Goal: Task Accomplishment & Management: Manage account settings

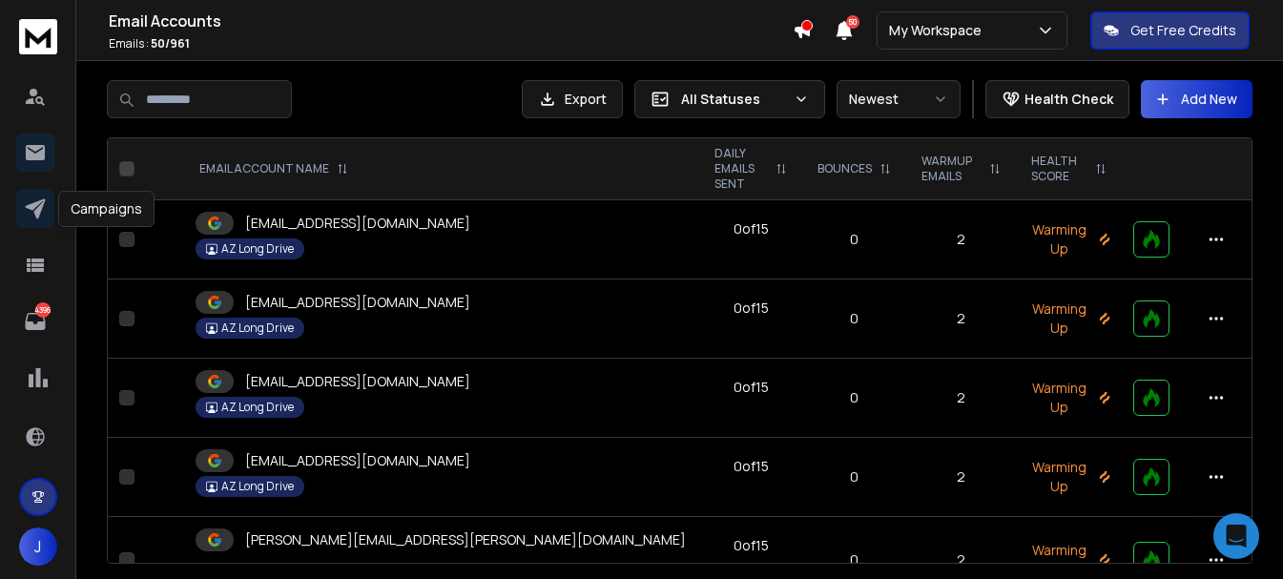
click at [43, 203] on icon at bounding box center [35, 208] width 20 height 20
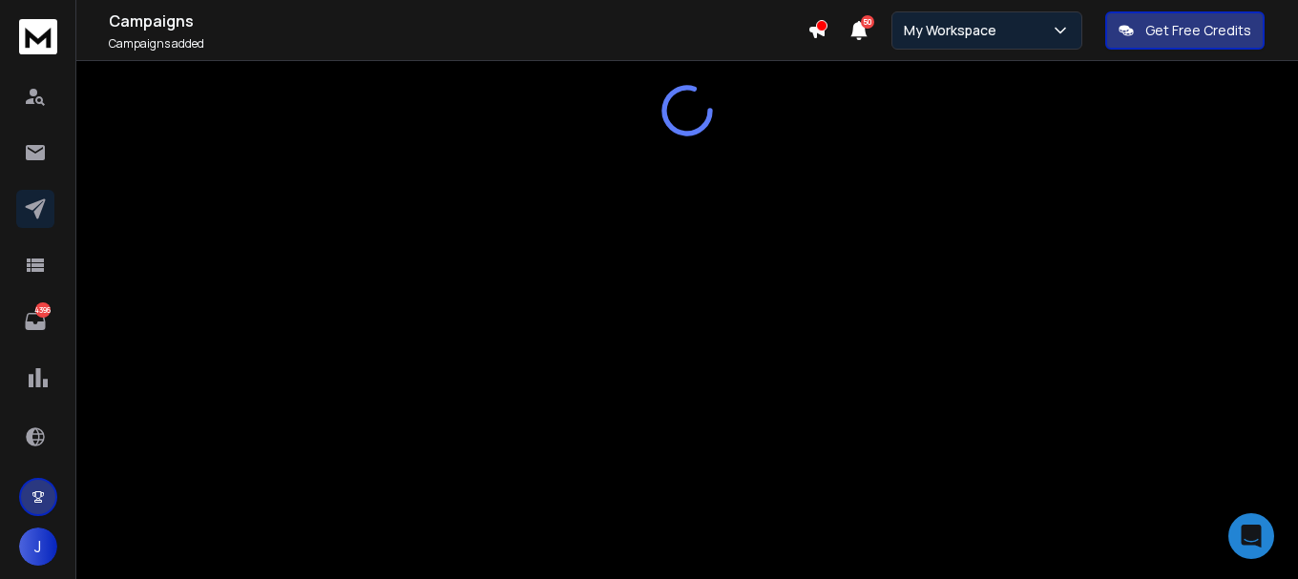
click at [988, 19] on button "My Workspace" at bounding box center [986, 30] width 191 height 38
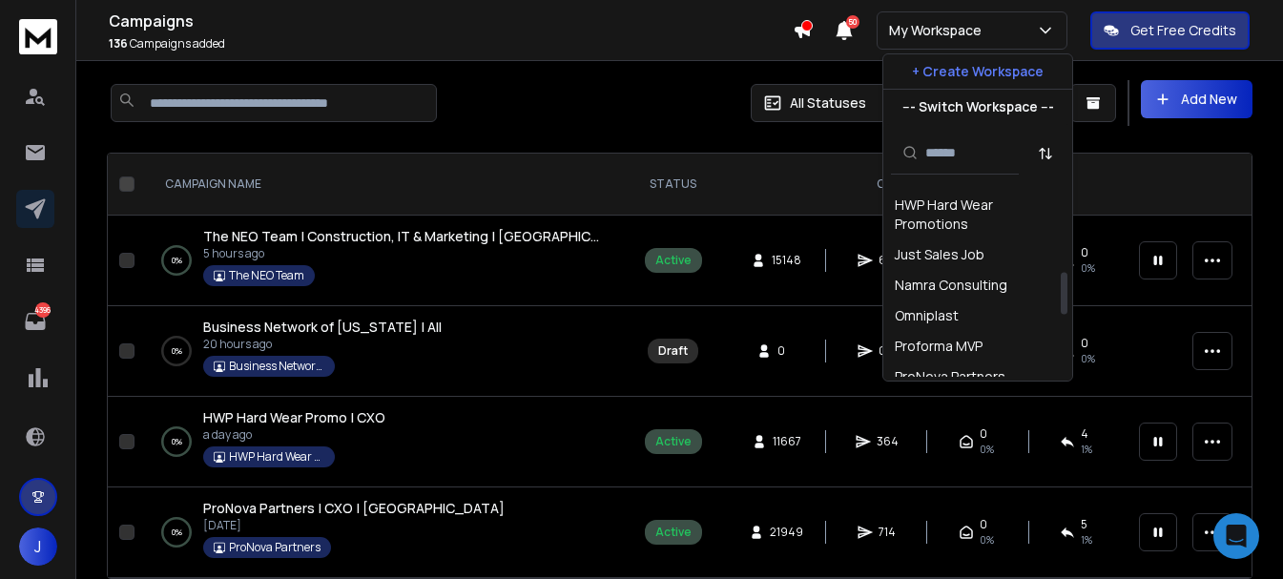
scroll to position [509, 0]
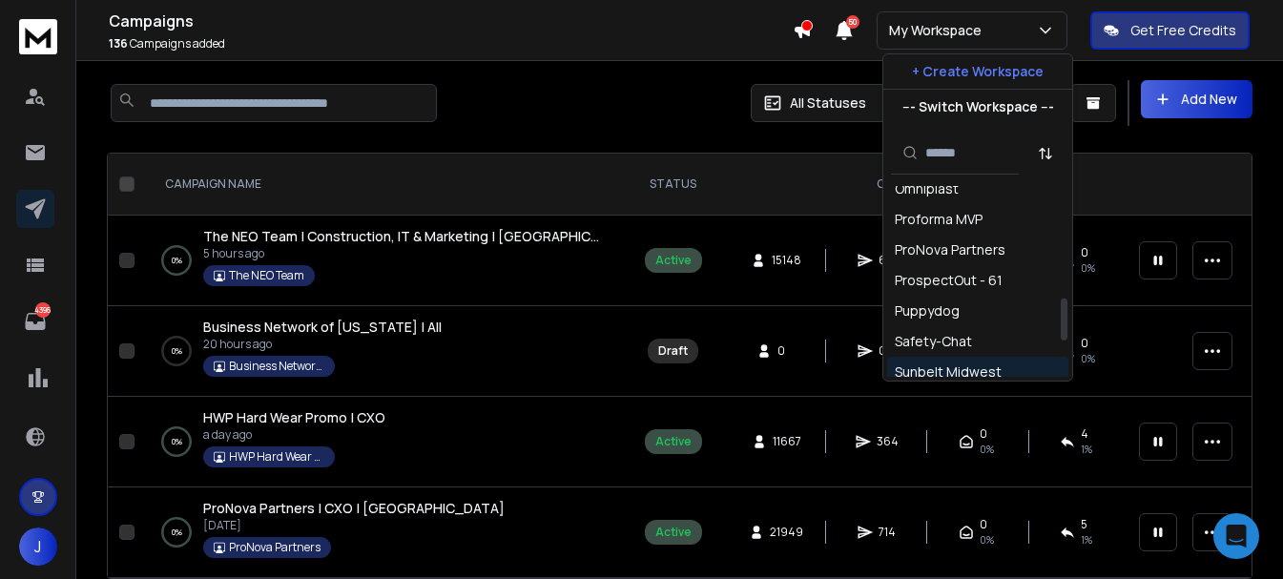
click at [968, 363] on div "Sunbelt Midwest" at bounding box center [948, 372] width 107 height 19
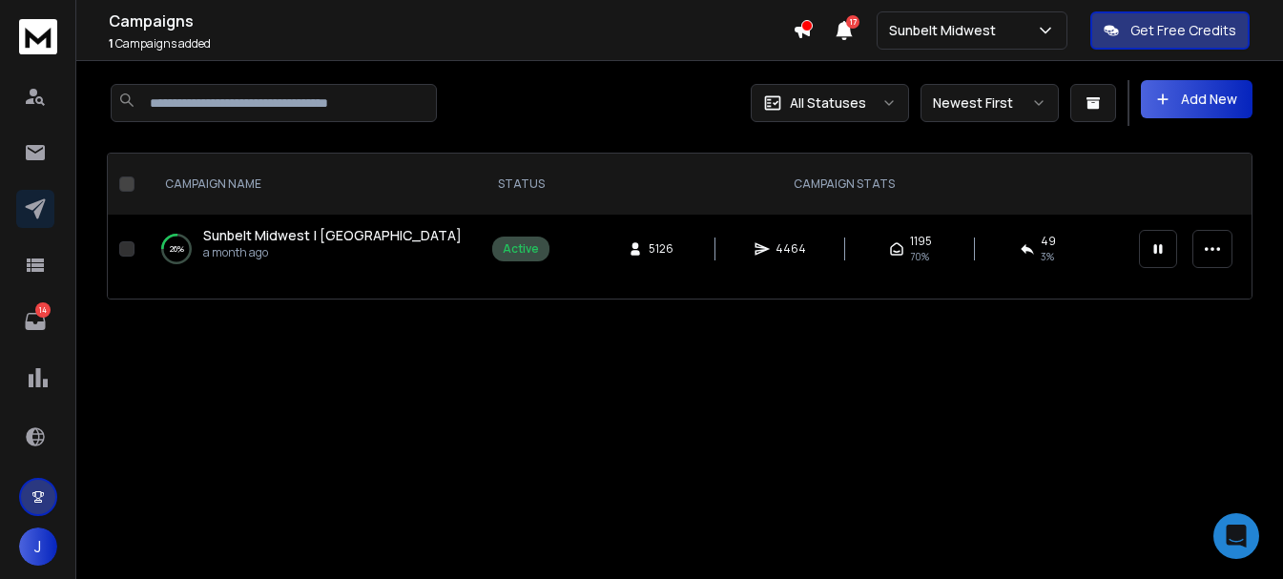
click at [295, 226] on span "Sunbelt Midwest | [GEOGRAPHIC_DATA]" at bounding box center [332, 235] width 259 height 18
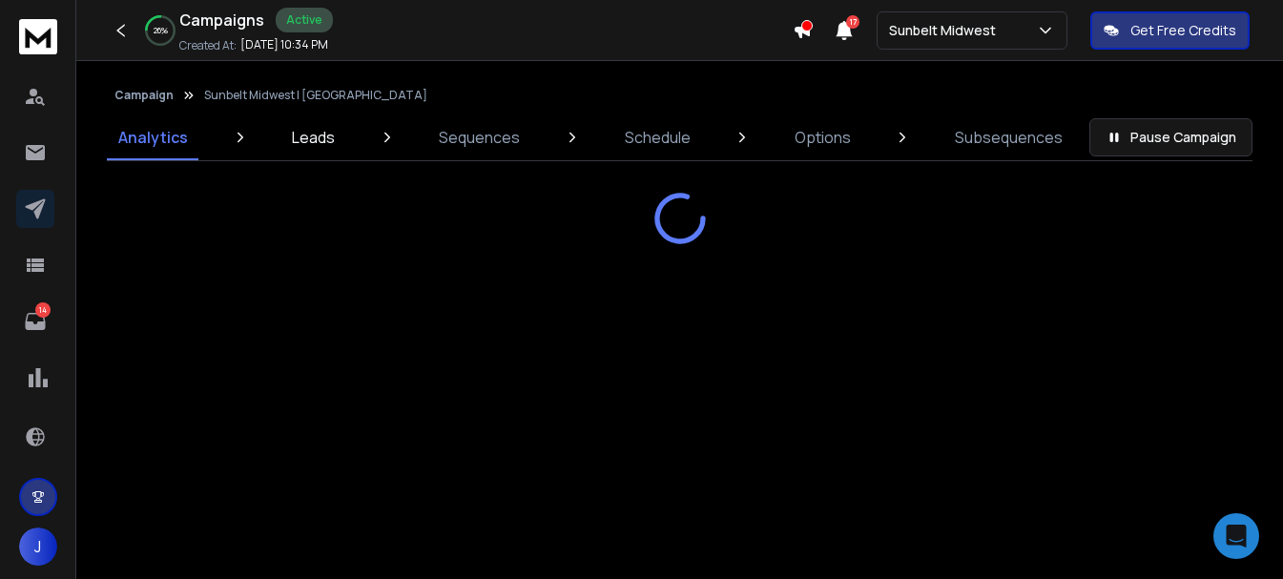
click at [321, 141] on p "Leads" at bounding box center [313, 137] width 43 height 23
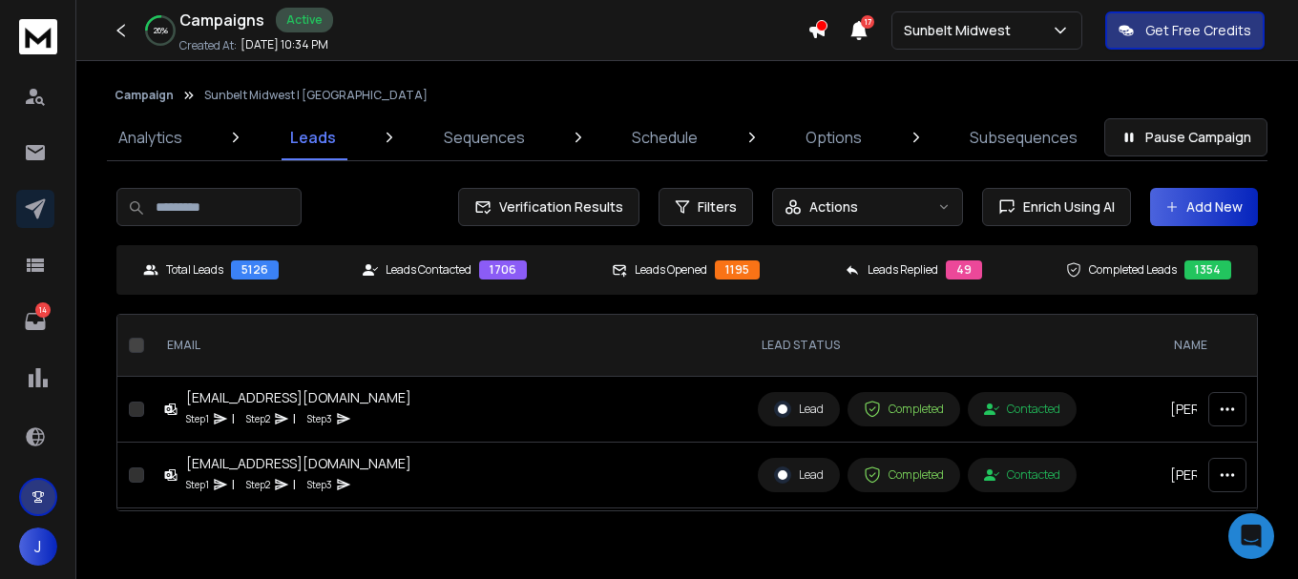
click at [1217, 216] on button "Add New" at bounding box center [1204, 207] width 108 height 38
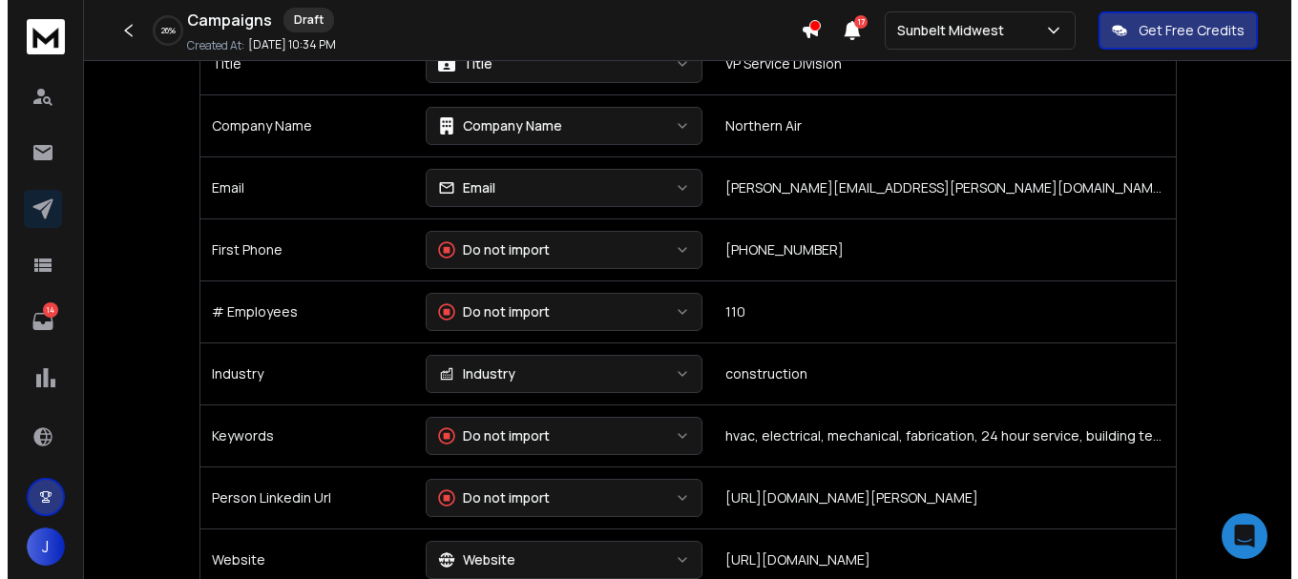
scroll to position [509, 0]
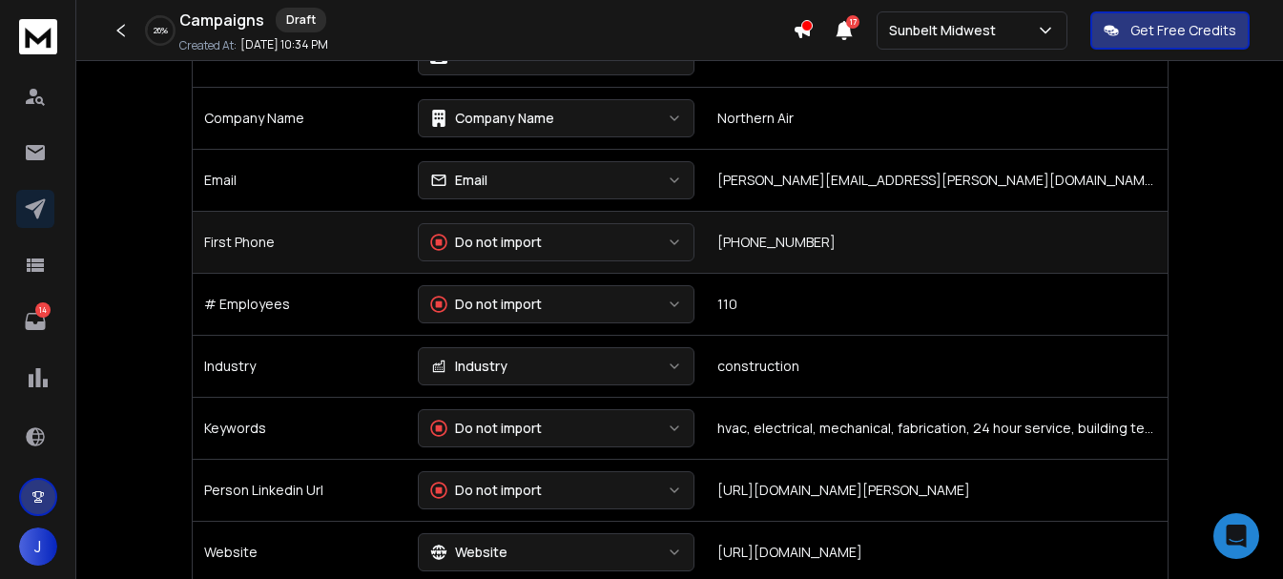
click at [525, 231] on button "Do not import" at bounding box center [556, 242] width 277 height 38
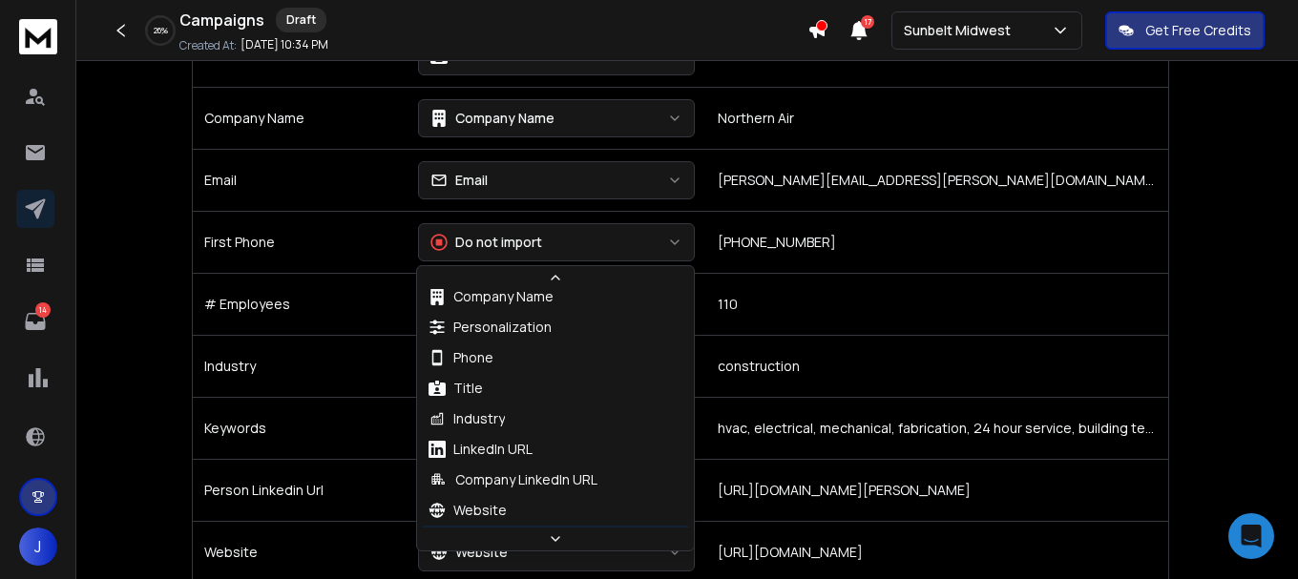
scroll to position [0, 0]
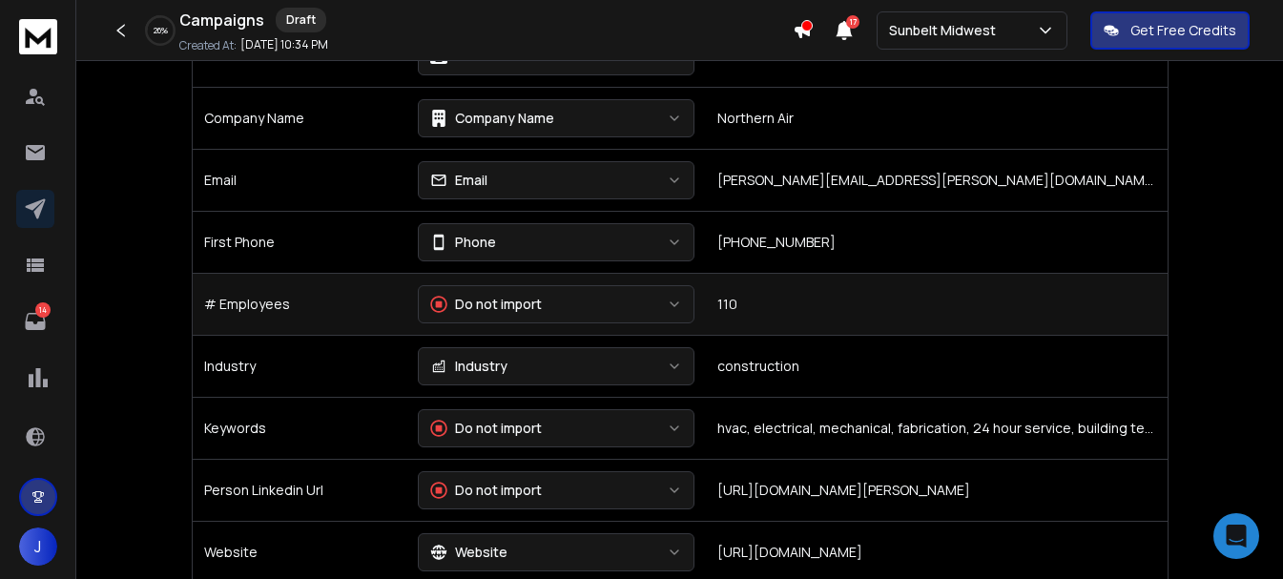
click at [559, 303] on button "Do not import" at bounding box center [556, 304] width 277 height 38
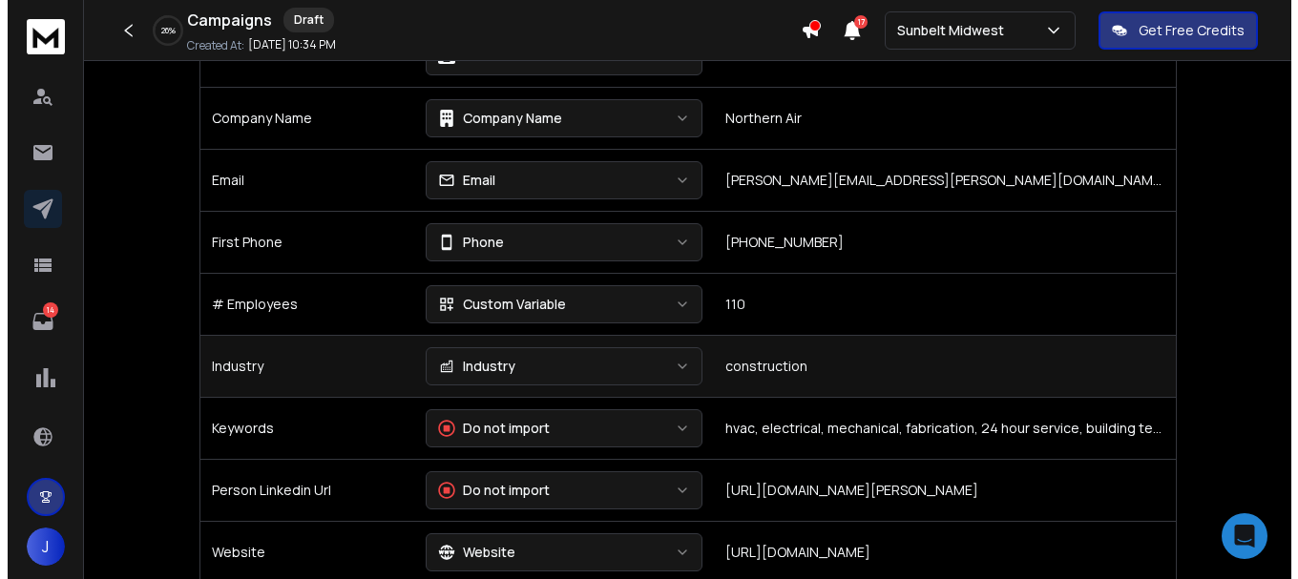
scroll to position [636, 0]
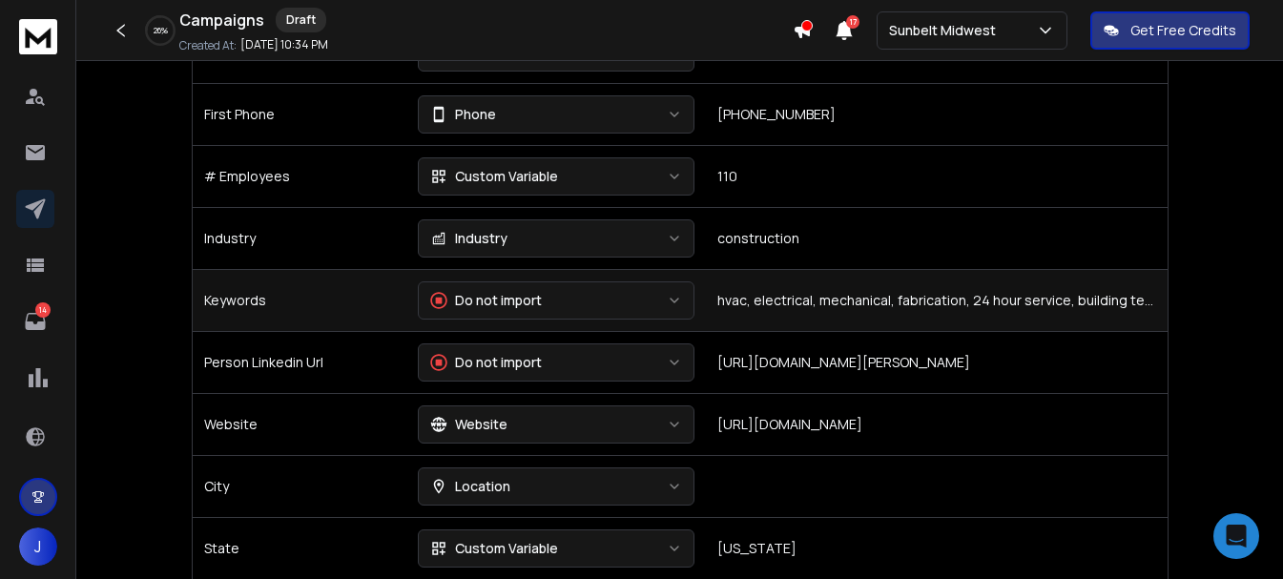
click at [553, 292] on button "Do not import" at bounding box center [556, 300] width 277 height 38
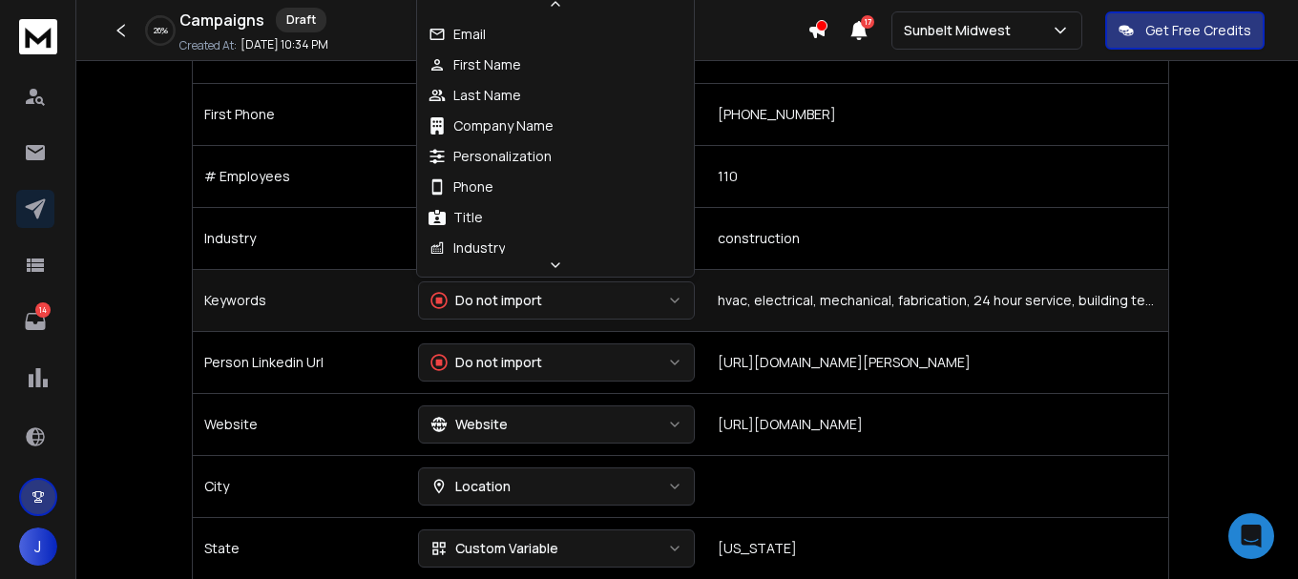
scroll to position [193, 0]
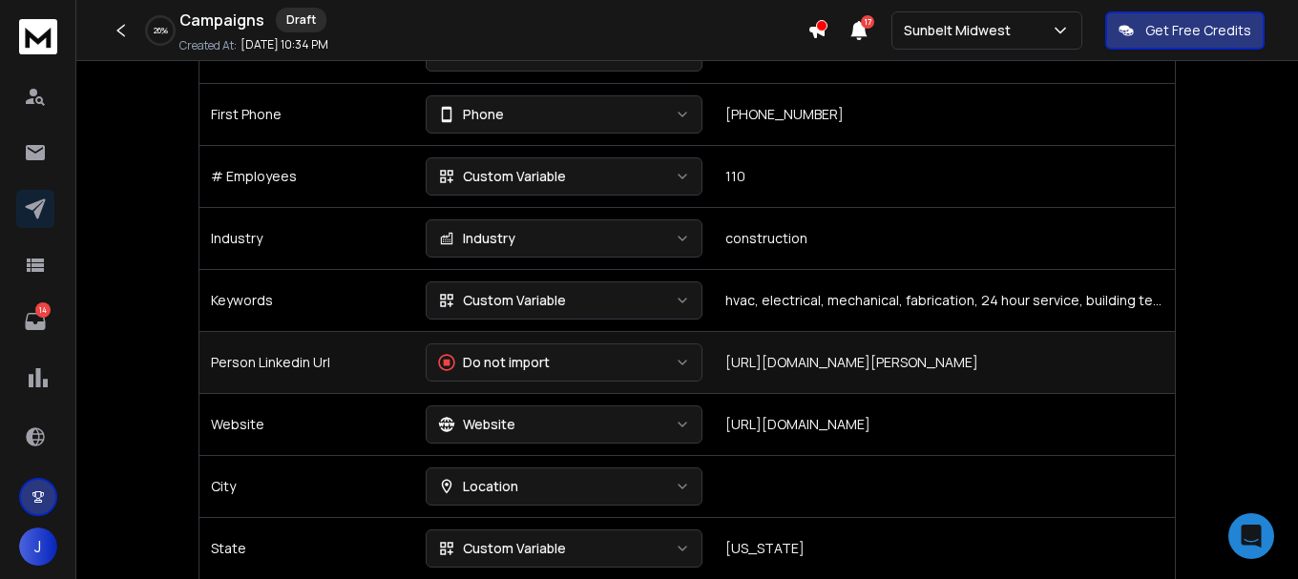
click at [530, 359] on div "Do not import" at bounding box center [494, 362] width 112 height 19
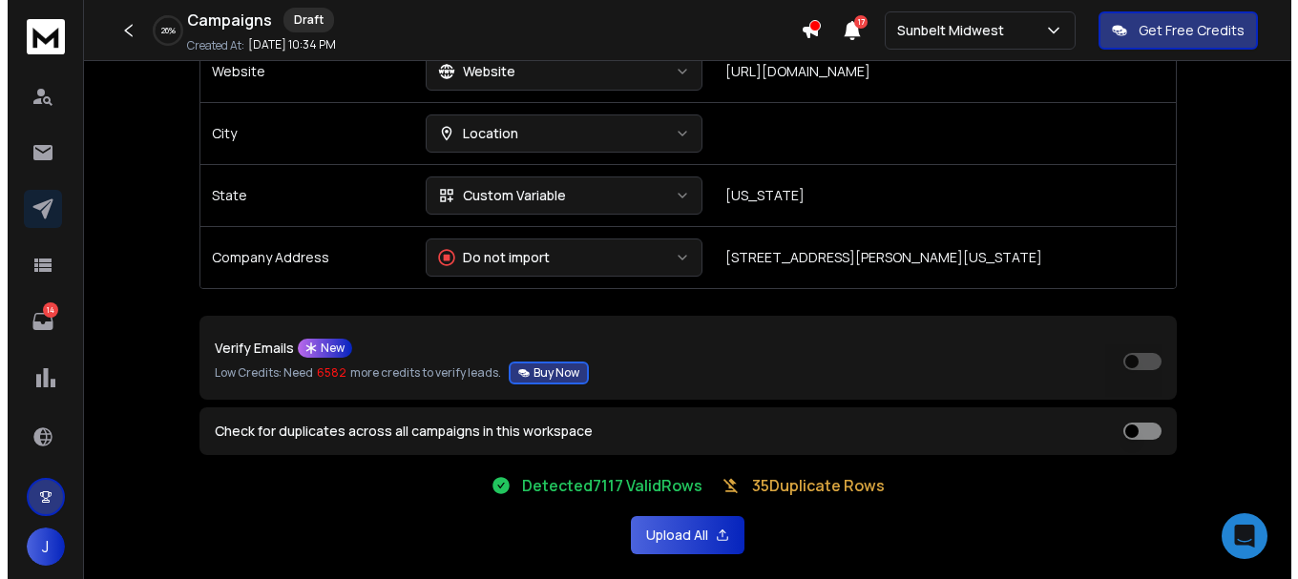
scroll to position [995, 0]
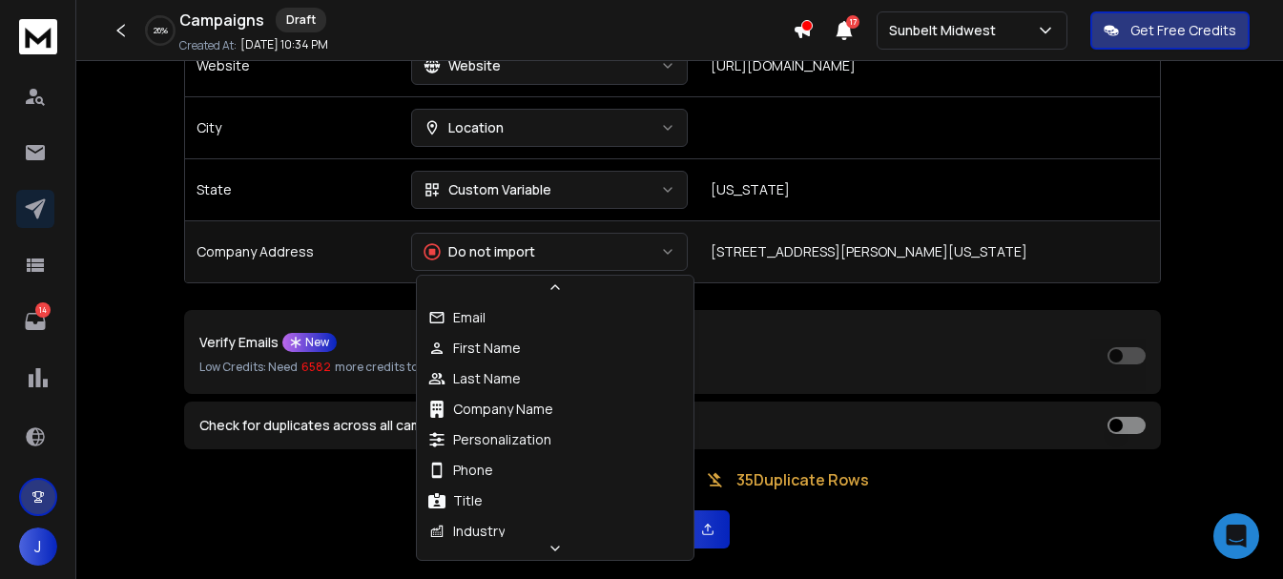
click at [535, 259] on div "Do not import" at bounding box center [480, 251] width 112 height 19
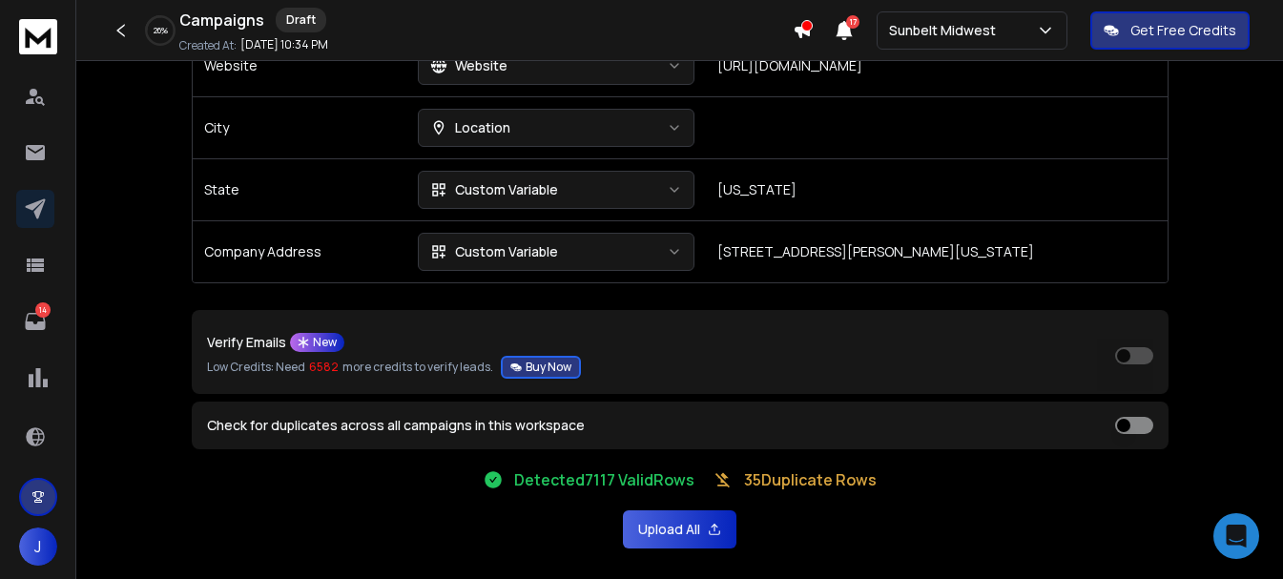
click at [1139, 423] on button "Check for duplicates across all campaigns in this workspace" at bounding box center [1134, 425] width 38 height 17
click at [680, 521] on button "Upload All" at bounding box center [680, 529] width 114 height 38
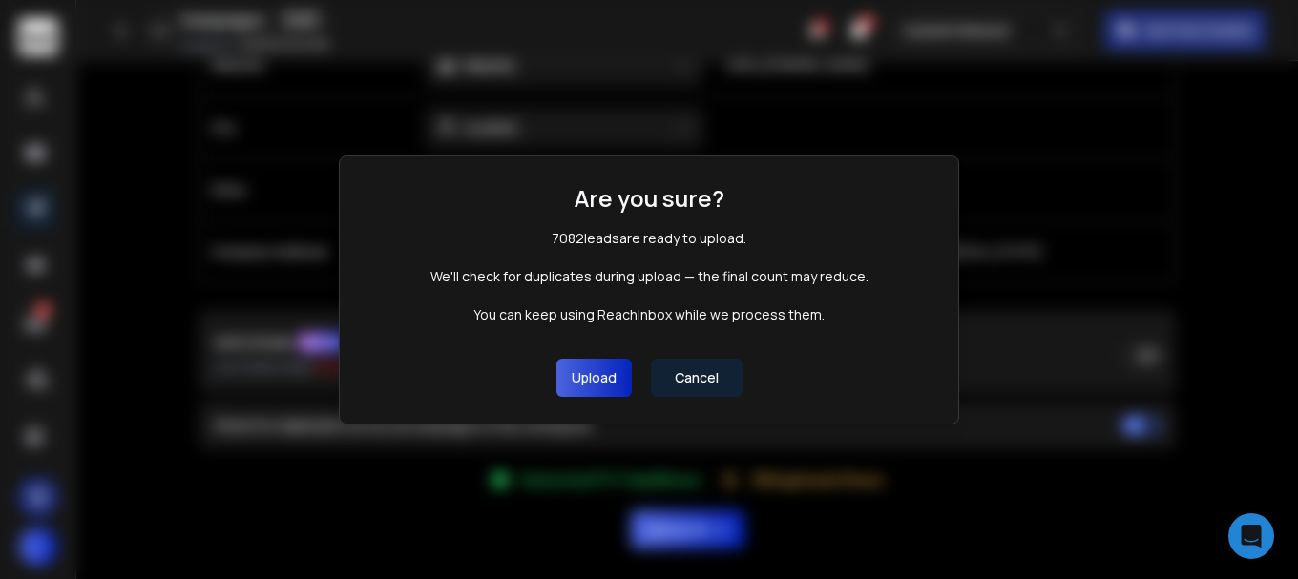
click at [579, 370] on button "Upload" at bounding box center [593, 378] width 75 height 38
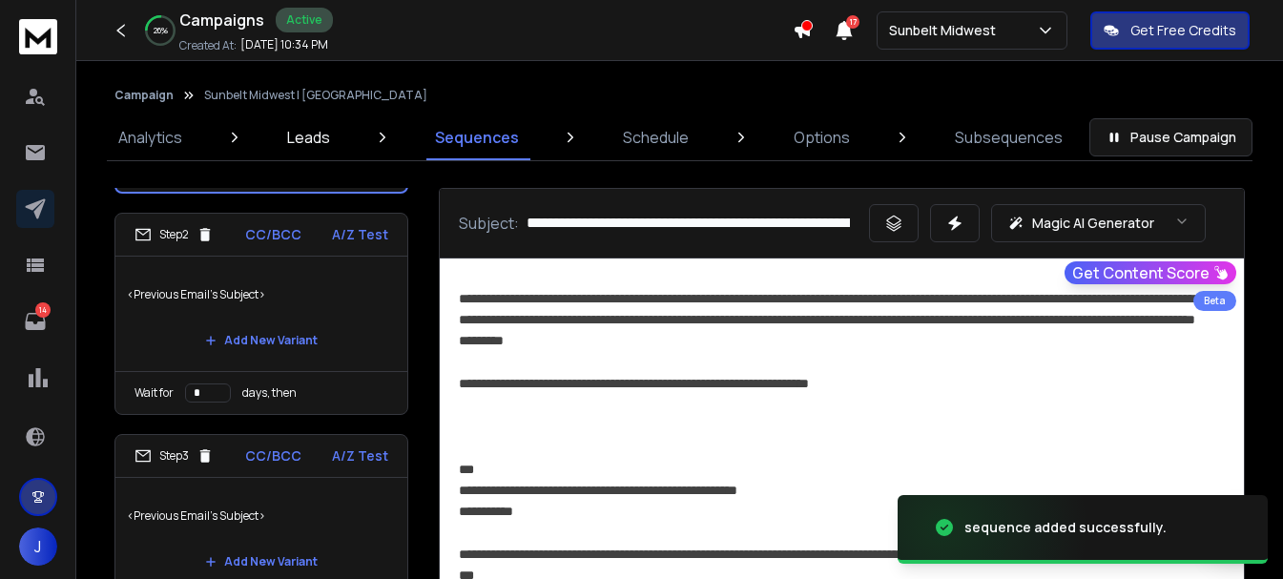
click at [304, 144] on p "Leads" at bounding box center [308, 137] width 43 height 23
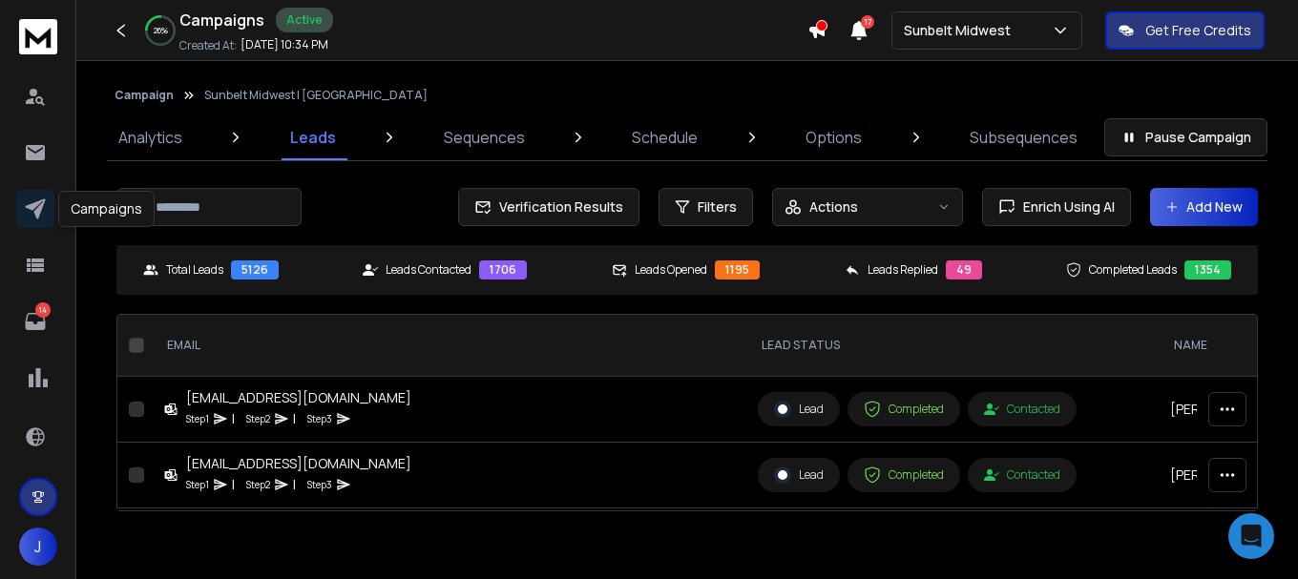
click at [40, 207] on icon at bounding box center [35, 208] width 20 height 20
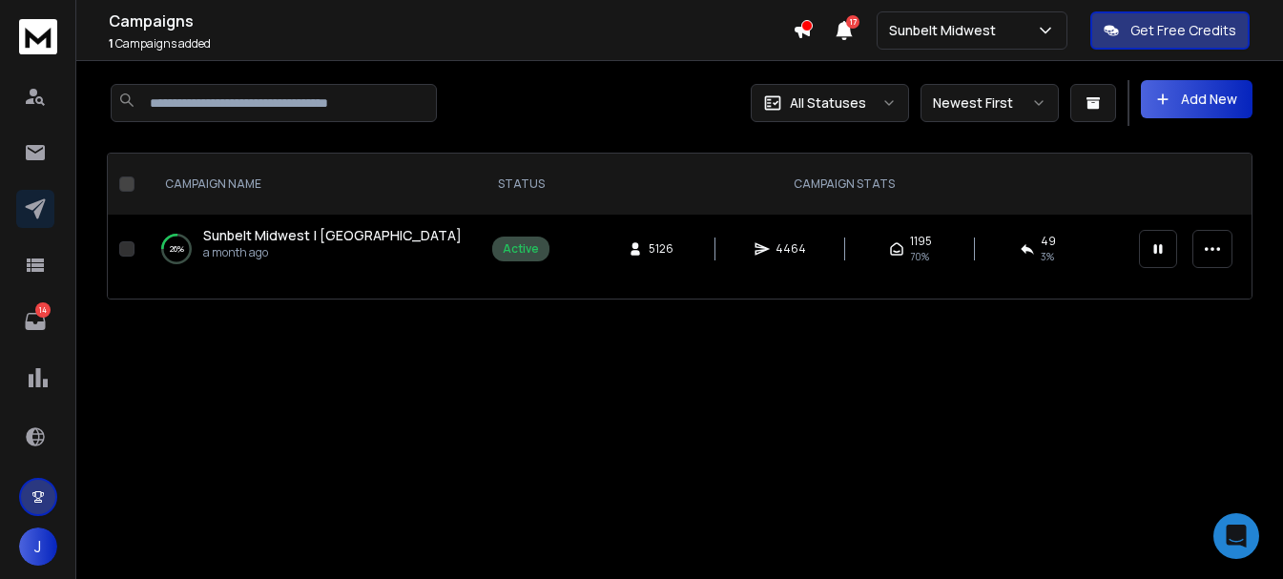
click at [312, 242] on span "Sunbelt Midwest | [GEOGRAPHIC_DATA]" at bounding box center [332, 235] width 259 height 18
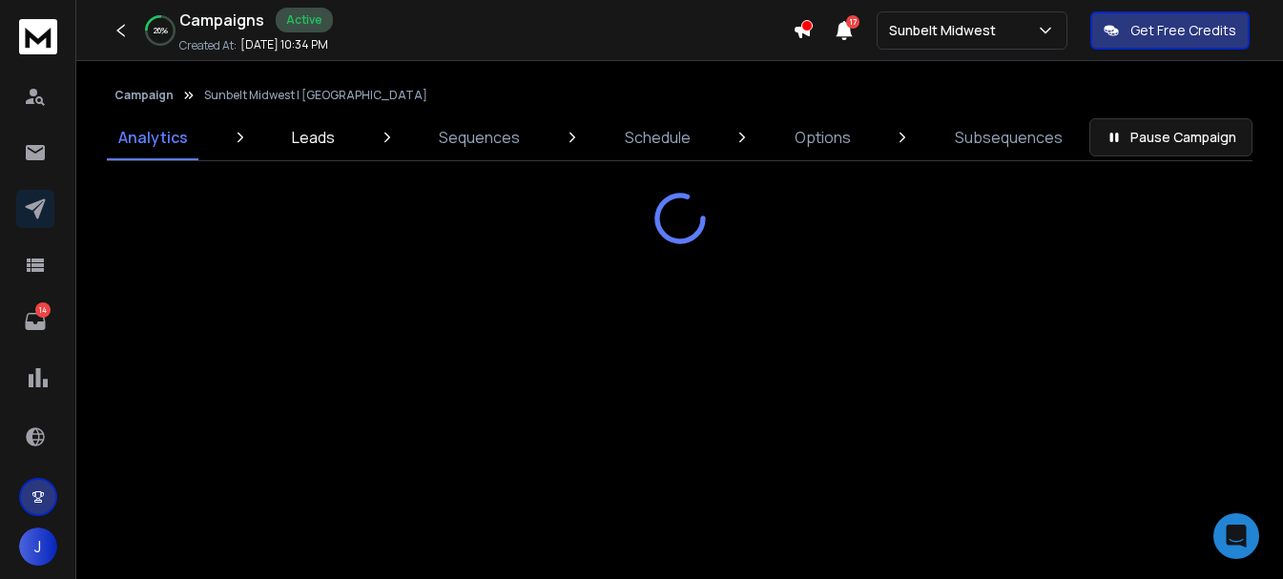
click at [328, 144] on p "Leads" at bounding box center [313, 137] width 43 height 23
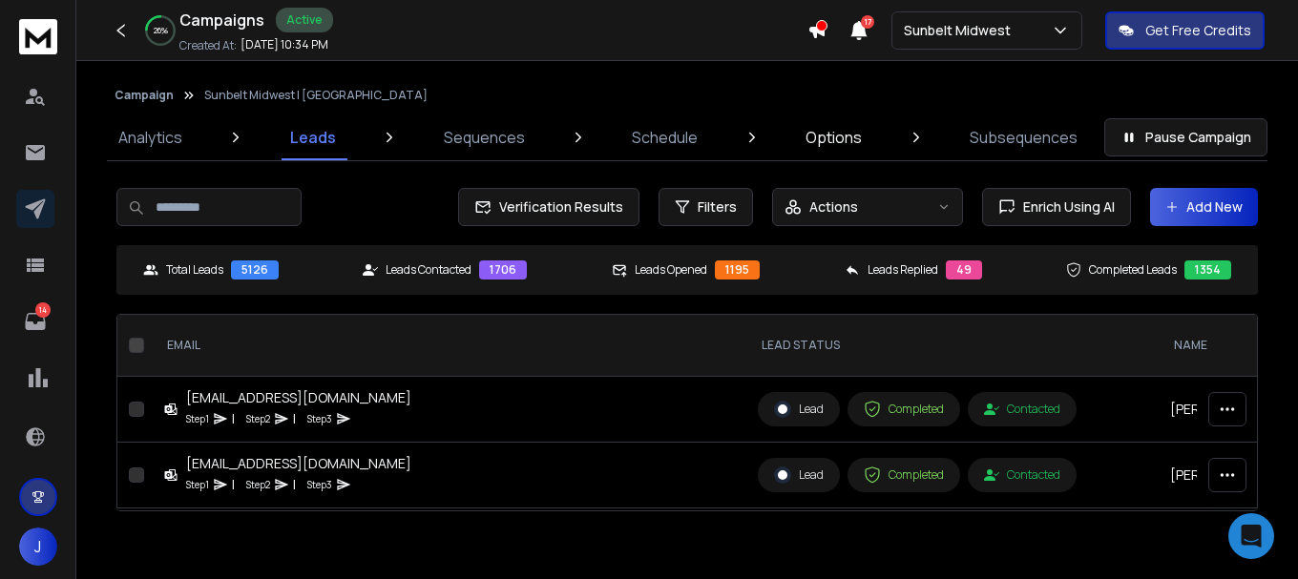
click at [844, 136] on p "Options" at bounding box center [833, 137] width 56 height 23
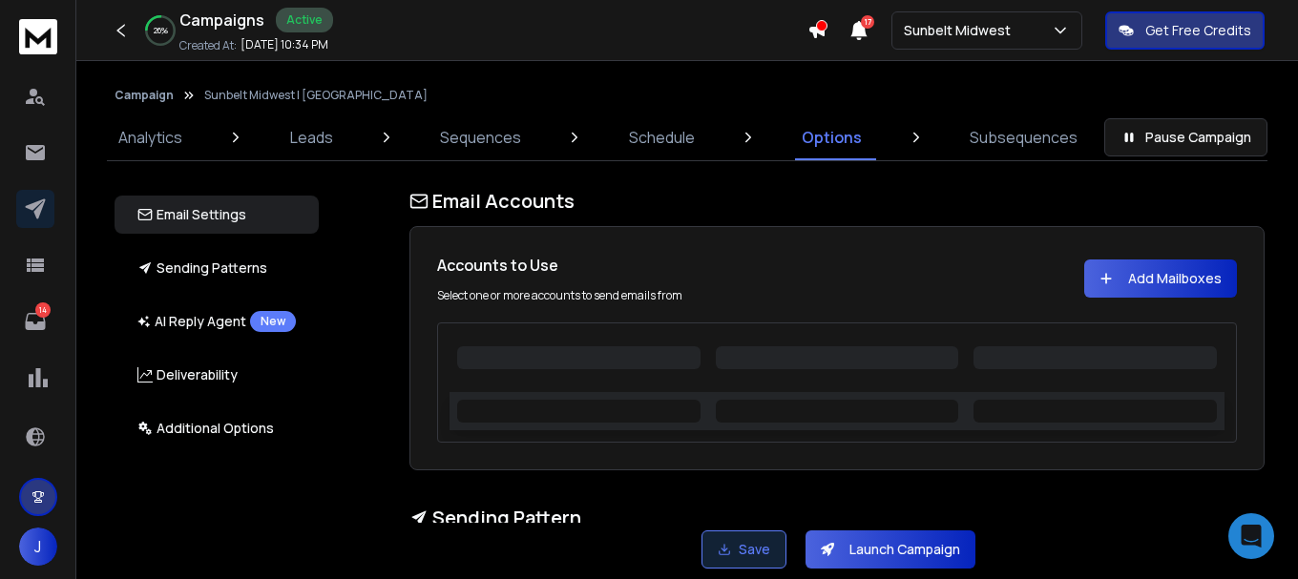
click at [754, 552] on button "Save" at bounding box center [743, 549] width 85 height 38
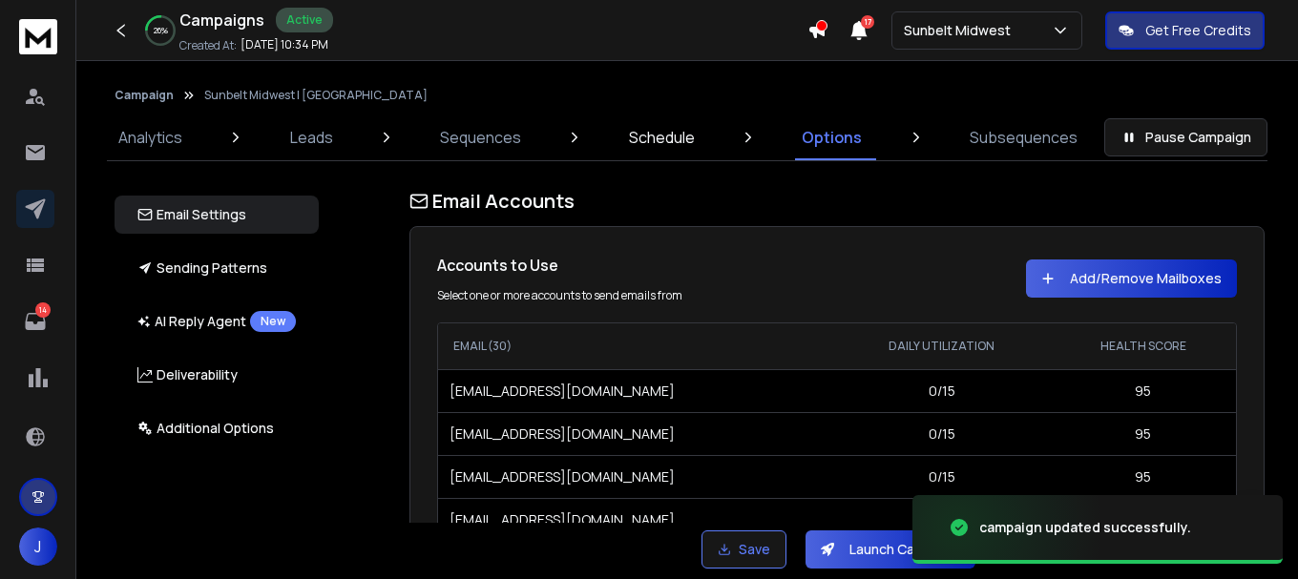
click at [684, 138] on p "Schedule" at bounding box center [662, 137] width 66 height 23
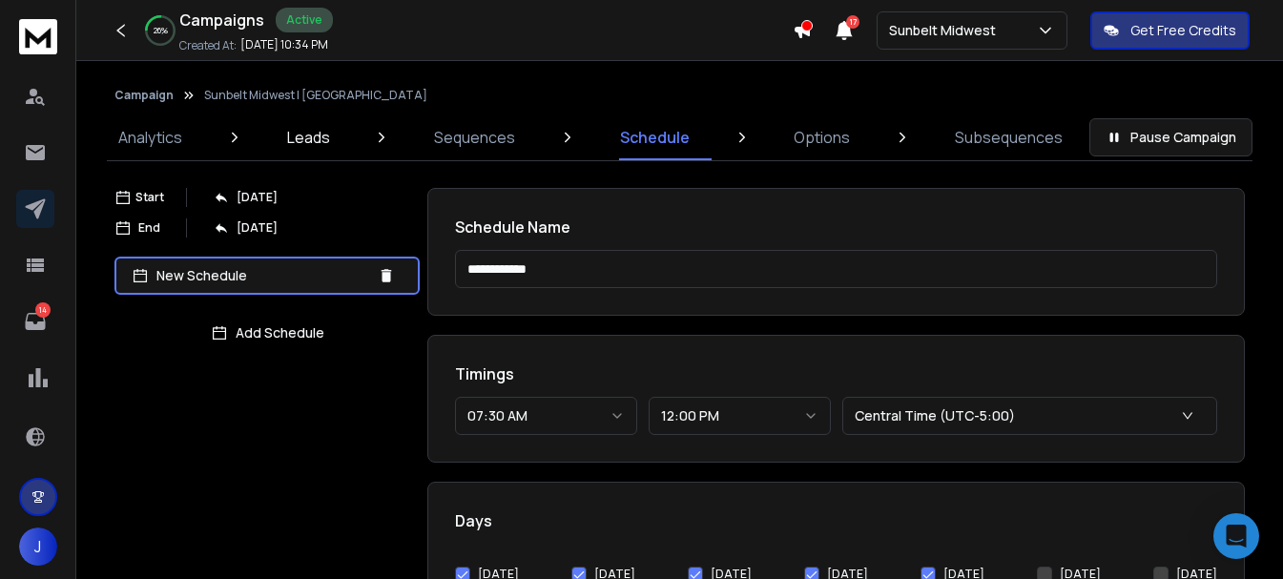
click at [306, 138] on p "Leads" at bounding box center [308, 137] width 43 height 23
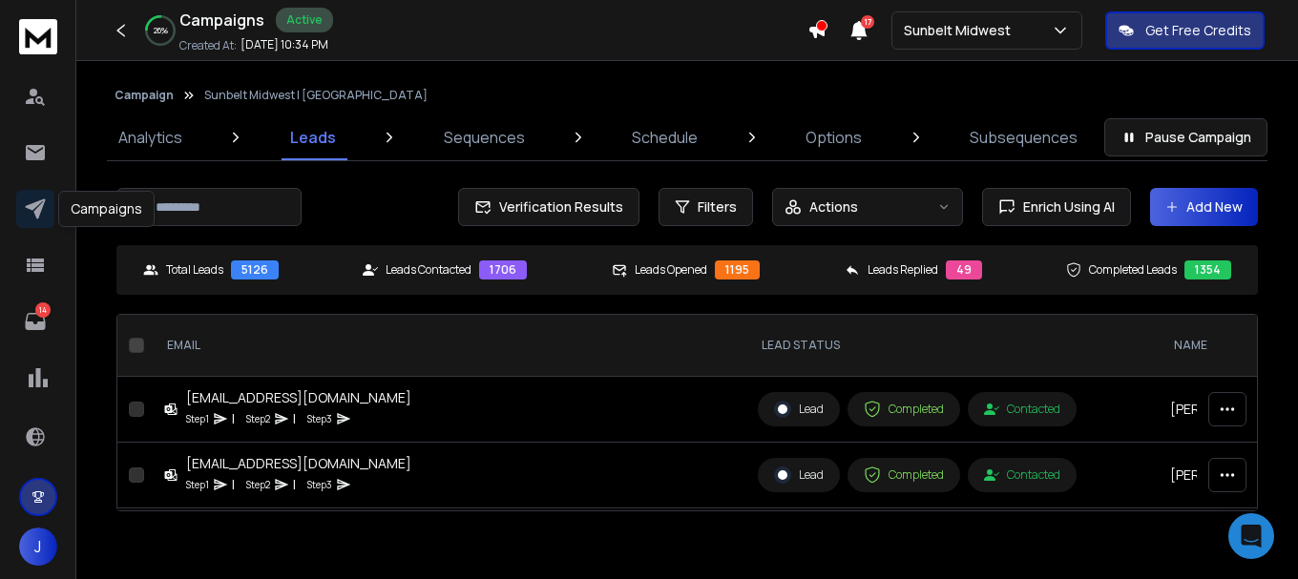
click at [42, 212] on icon at bounding box center [35, 209] width 23 height 23
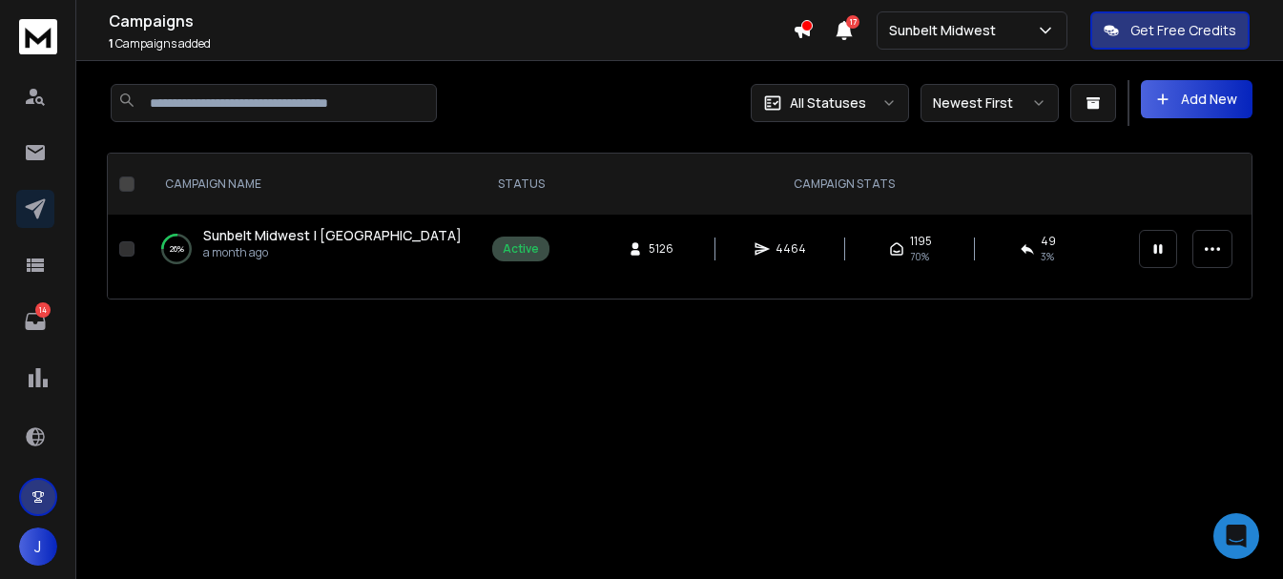
click at [240, 235] on span "Sunbelt Midwest | [GEOGRAPHIC_DATA]" at bounding box center [332, 235] width 259 height 18
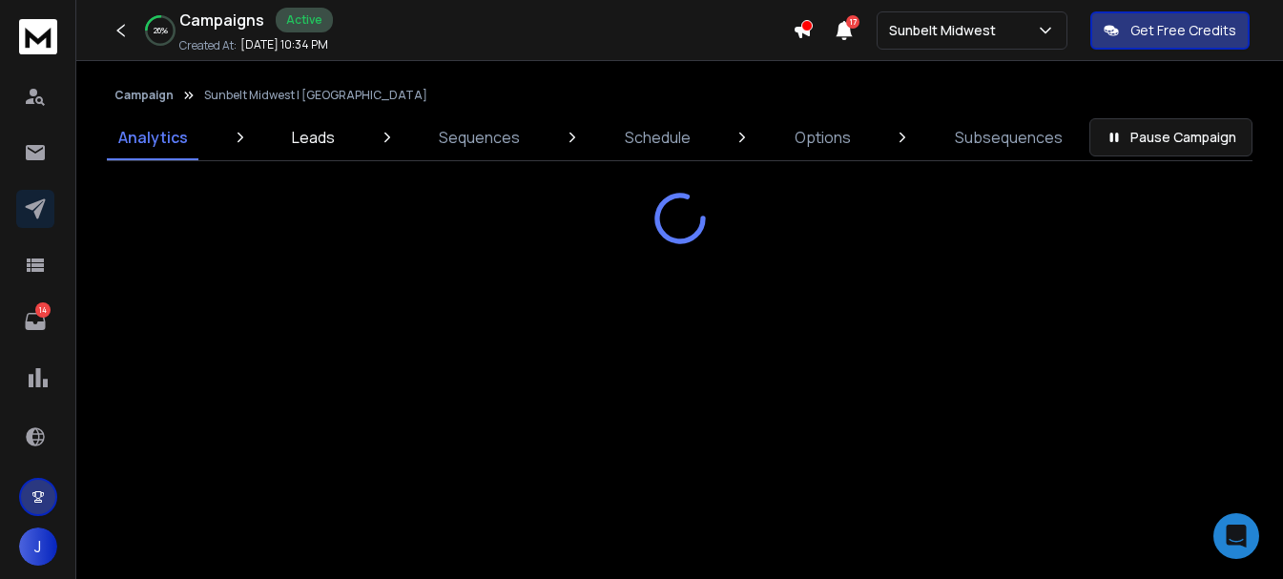
click at [314, 129] on p "Leads" at bounding box center [313, 137] width 43 height 23
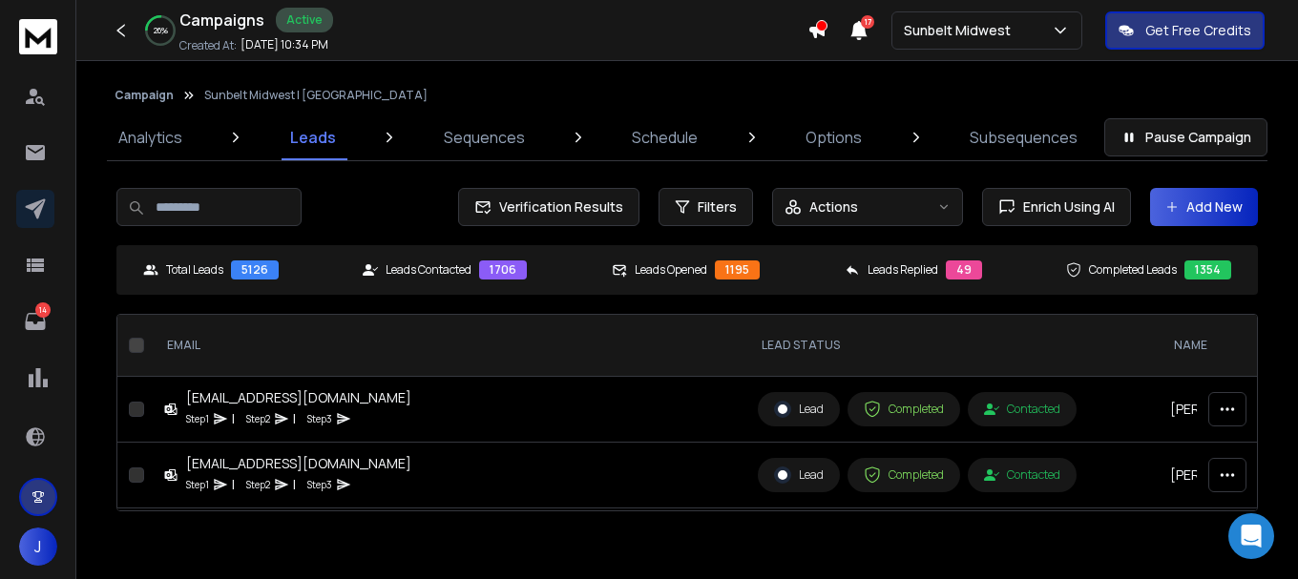
click at [244, 203] on input at bounding box center [208, 207] width 185 height 38
paste input "**********"
type input "**********"
click at [494, 139] on p "Sequences" at bounding box center [484, 137] width 81 height 23
click at [322, 138] on p "Leads" at bounding box center [313, 137] width 46 height 23
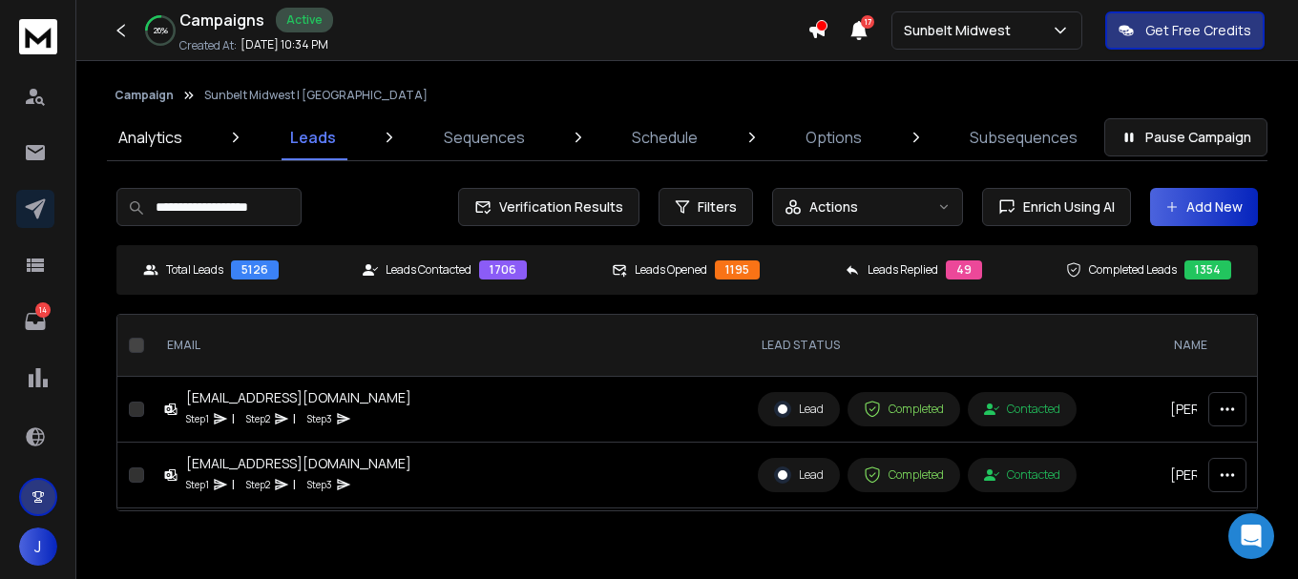
click at [177, 138] on p "Analytics" at bounding box center [150, 137] width 64 height 23
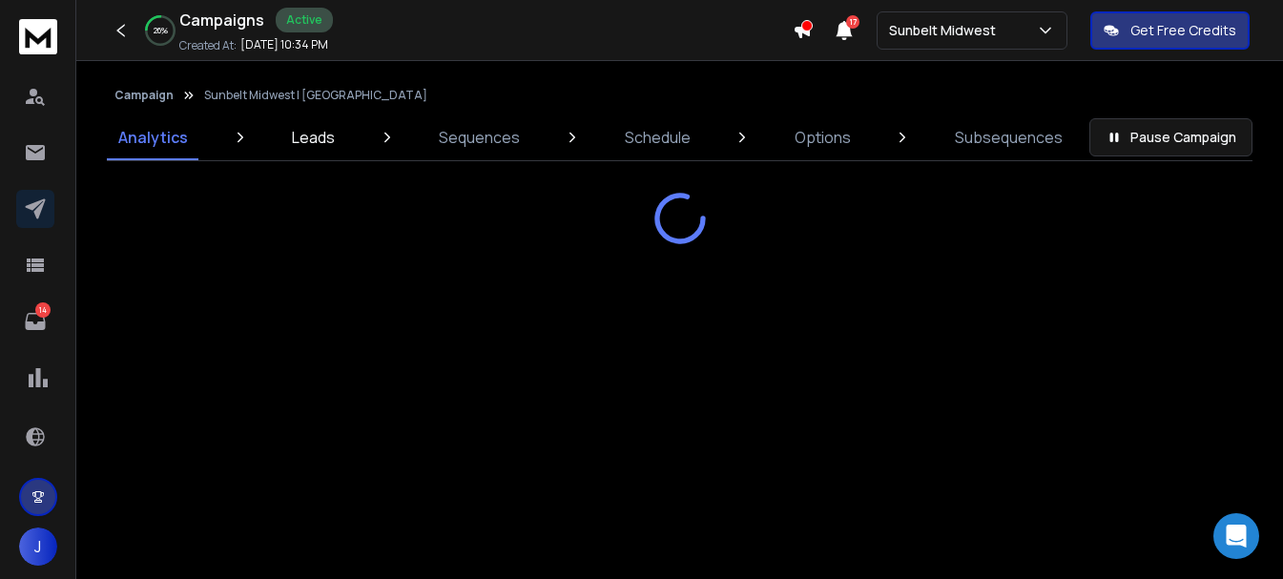
click at [323, 145] on p "Leads" at bounding box center [313, 137] width 43 height 23
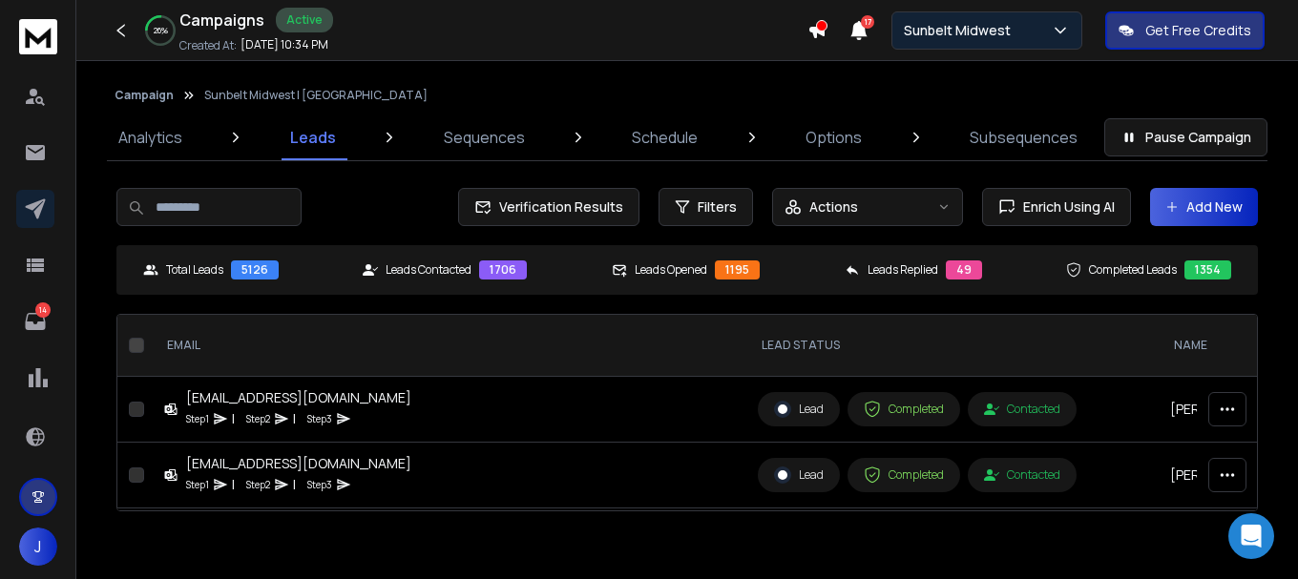
click at [983, 29] on p "Sunbelt Midwest" at bounding box center [961, 30] width 114 height 19
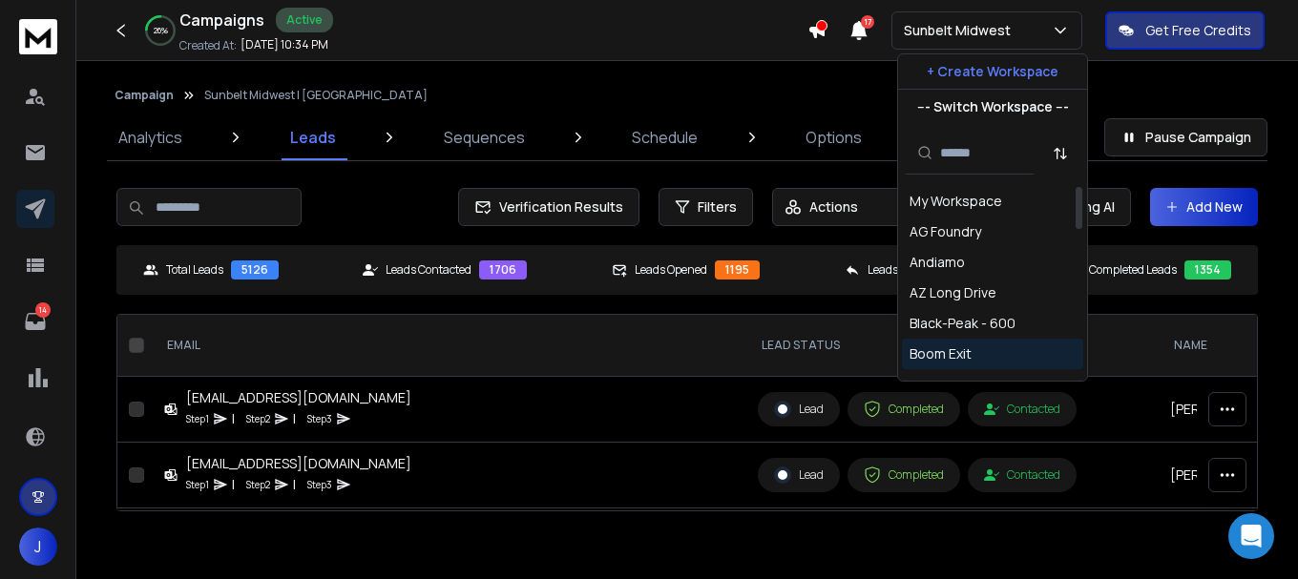
click at [950, 355] on div "Boom Exit" at bounding box center [940, 353] width 62 height 19
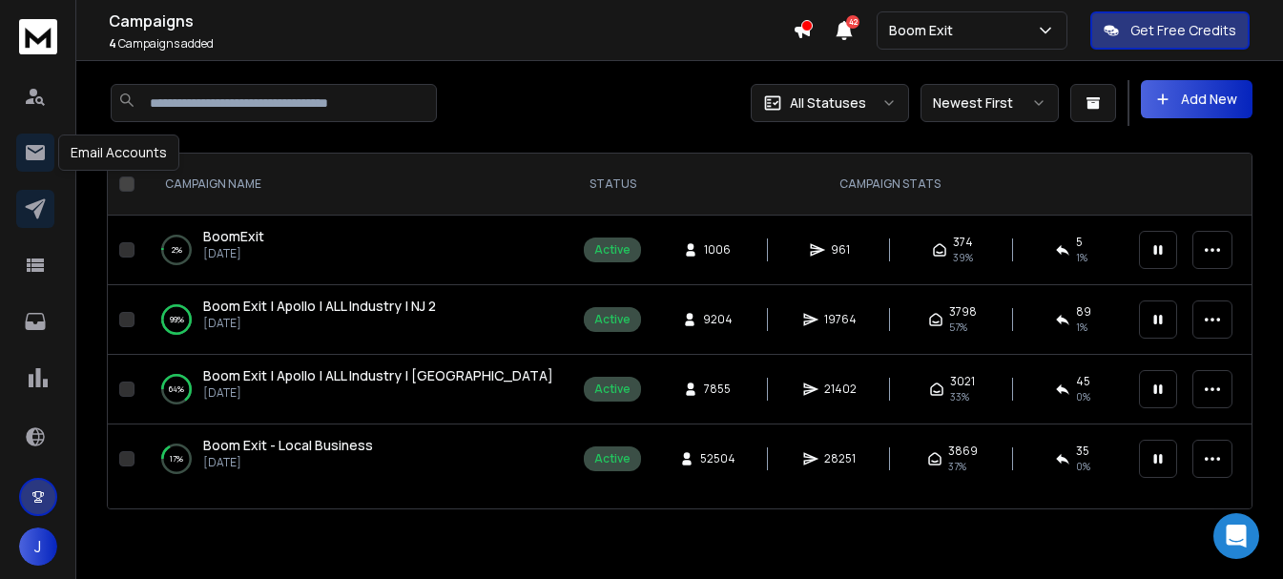
click at [40, 156] on icon at bounding box center [35, 152] width 19 height 15
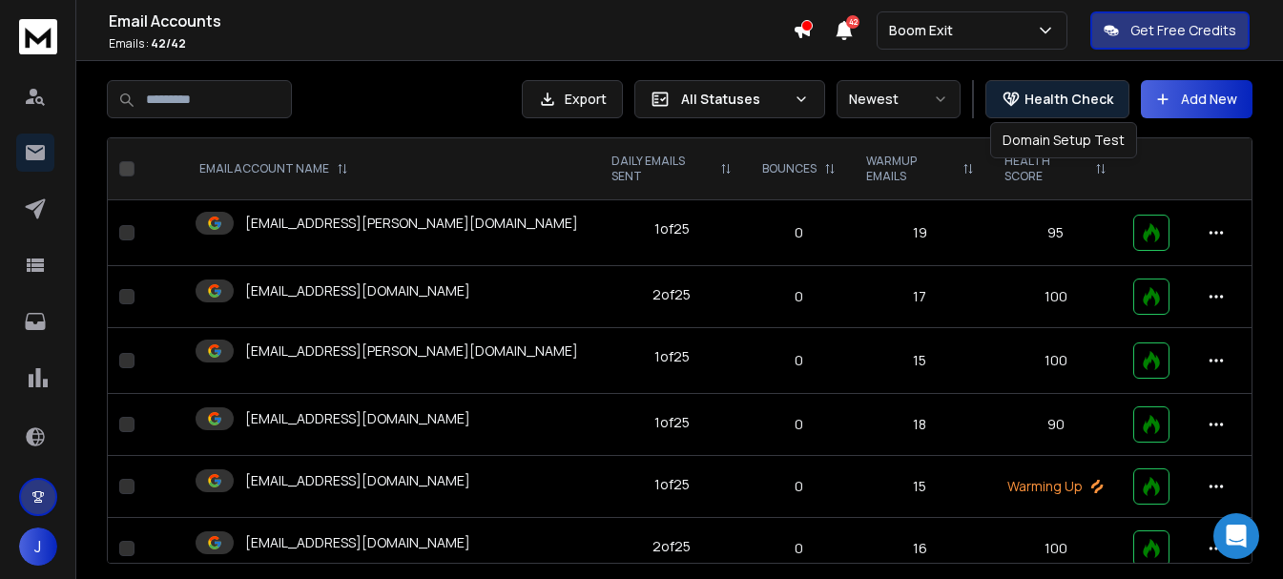
click at [1046, 99] on p "Health Check" at bounding box center [1069, 99] width 89 height 19
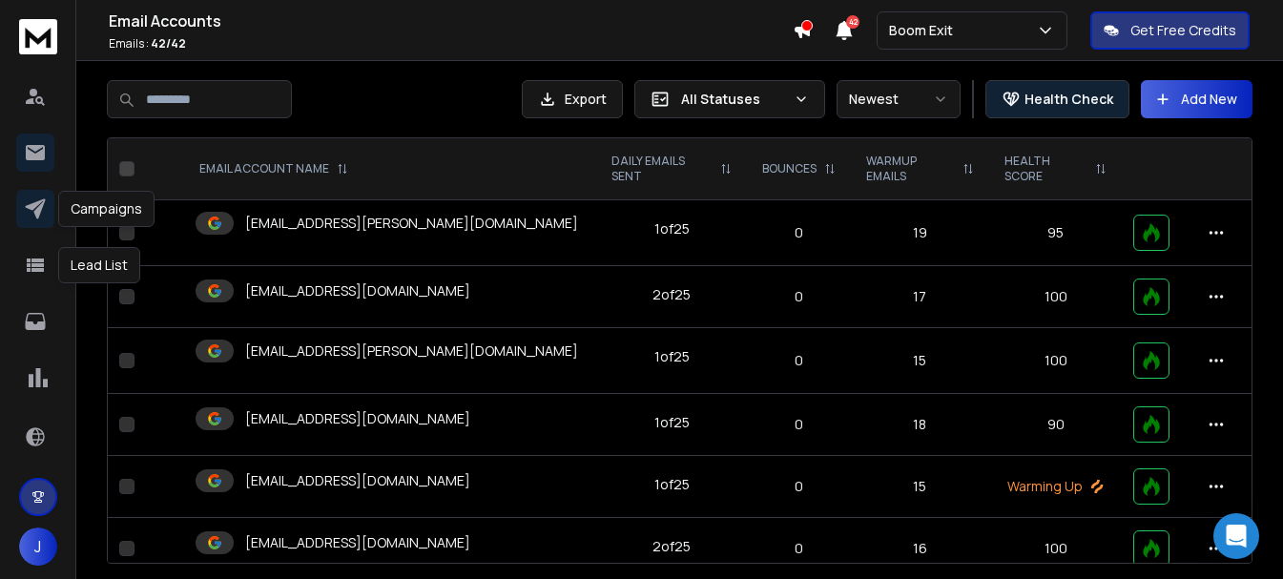
click at [30, 213] on icon at bounding box center [35, 209] width 23 height 23
